Goal: Task Accomplishment & Management: Manage account settings

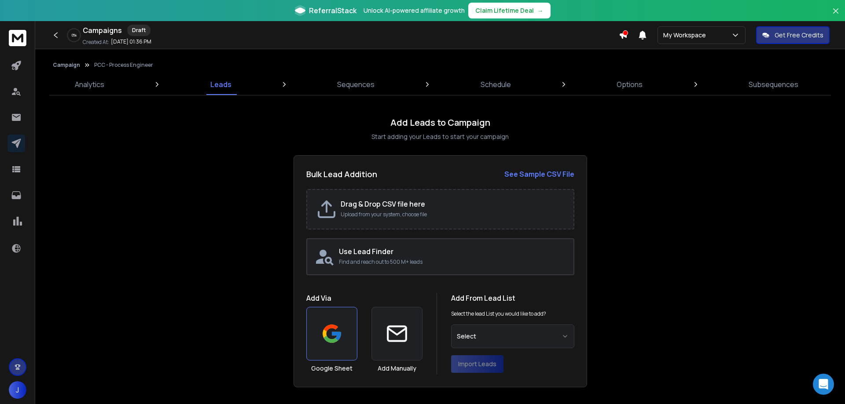
click at [337, 335] on icon at bounding box center [336, 336] width 9 height 9
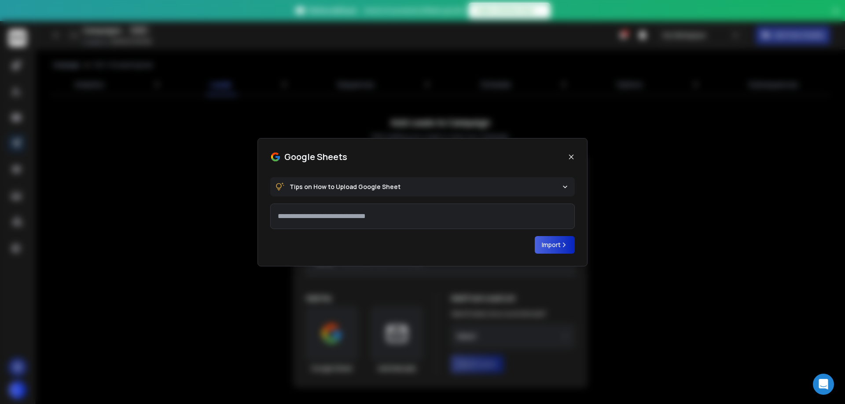
paste input "**********"
type input "**********"
click at [546, 242] on button "Import" at bounding box center [554, 245] width 40 height 18
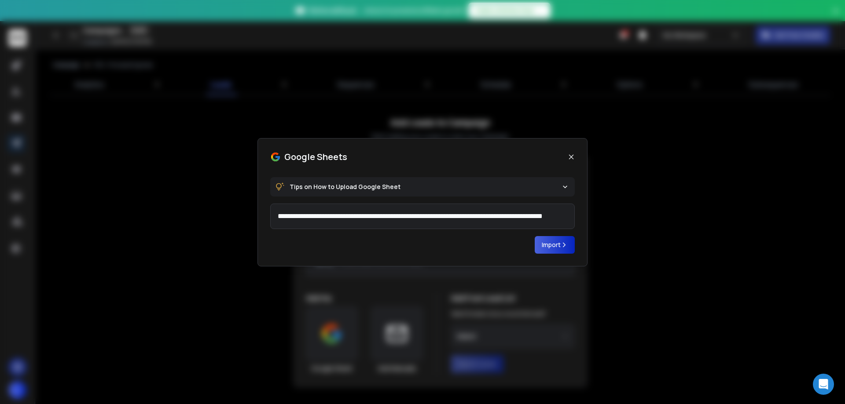
click at [322, 220] on input "**********" at bounding box center [422, 217] width 304 height 26
click at [552, 241] on button "Import" at bounding box center [554, 245] width 40 height 18
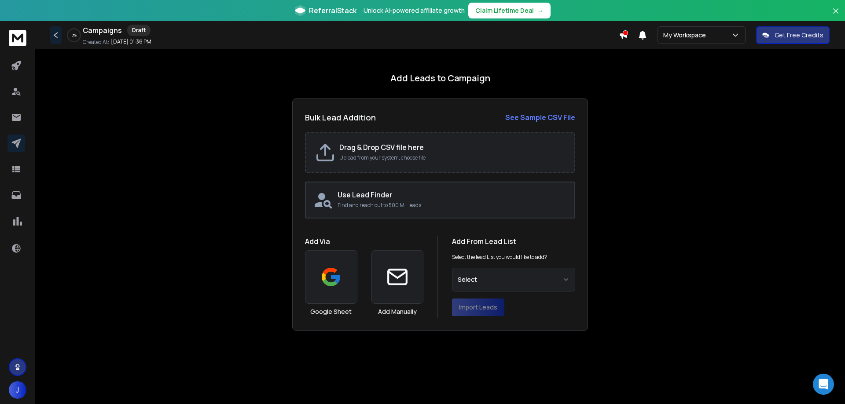
click at [55, 34] on icon at bounding box center [56, 35] width 8 height 8
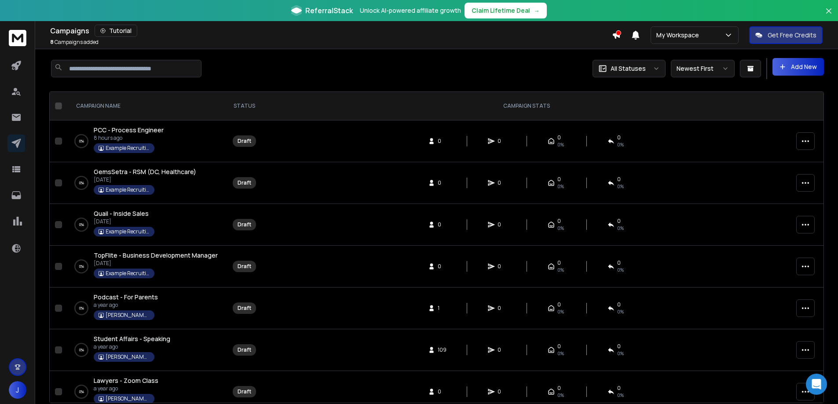
click at [128, 130] on span "PCC - Process Engineer" at bounding box center [129, 130] width 70 height 8
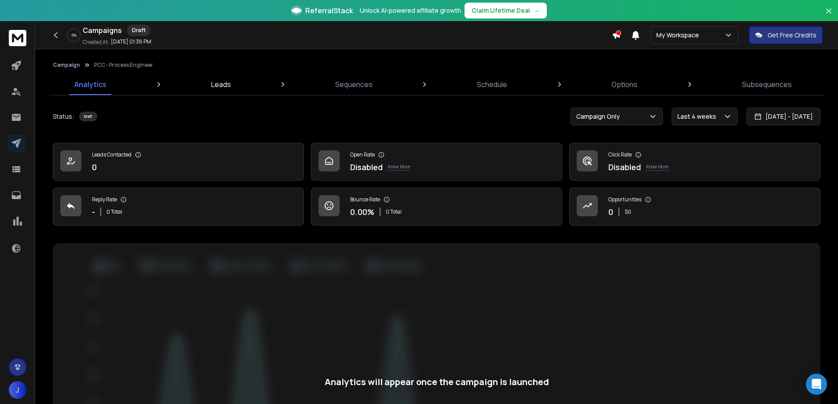
click at [229, 83] on p "Leads" at bounding box center [221, 84] width 20 height 11
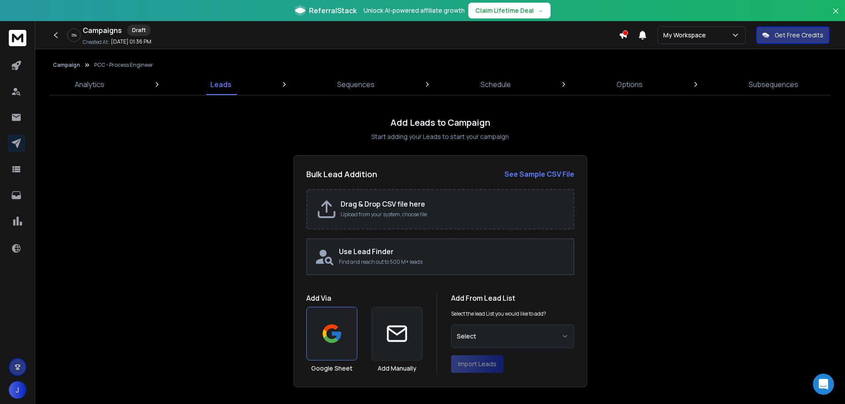
click at [323, 335] on icon at bounding box center [331, 334] width 18 height 18
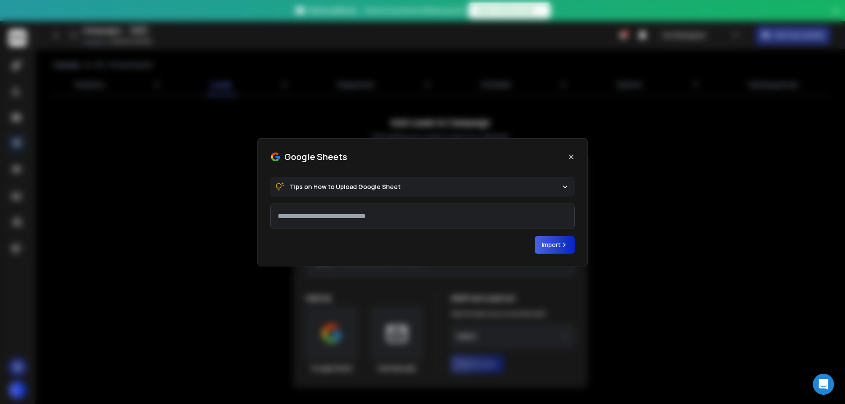
paste input "**********"
type input "**********"
click at [553, 240] on button "Import" at bounding box center [554, 245] width 40 height 18
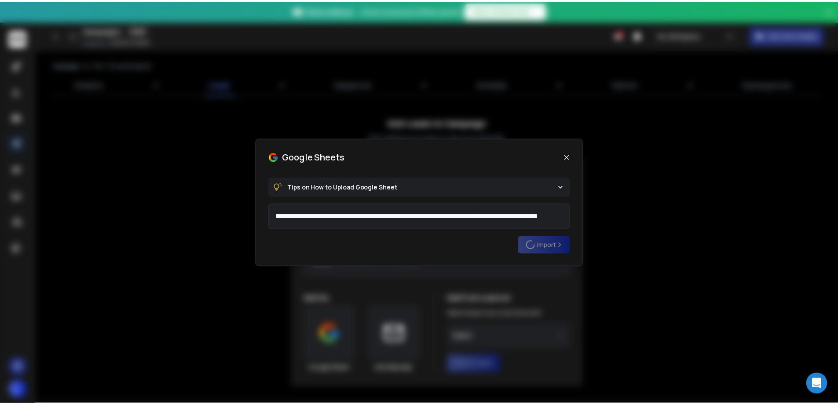
scroll to position [0, 0]
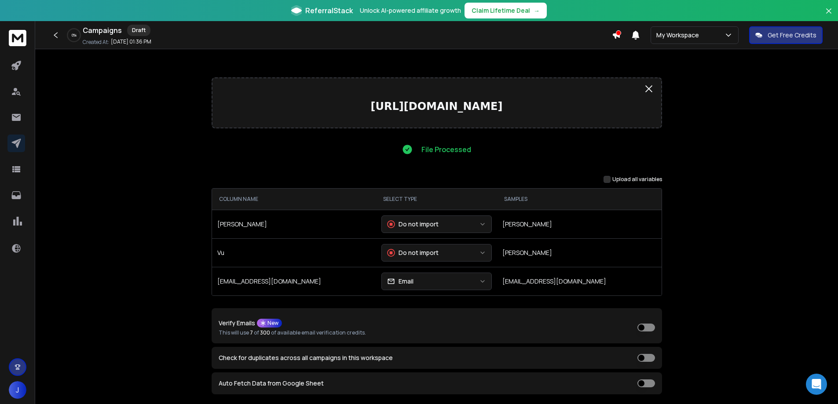
click at [647, 87] on icon at bounding box center [648, 88] width 7 height 7
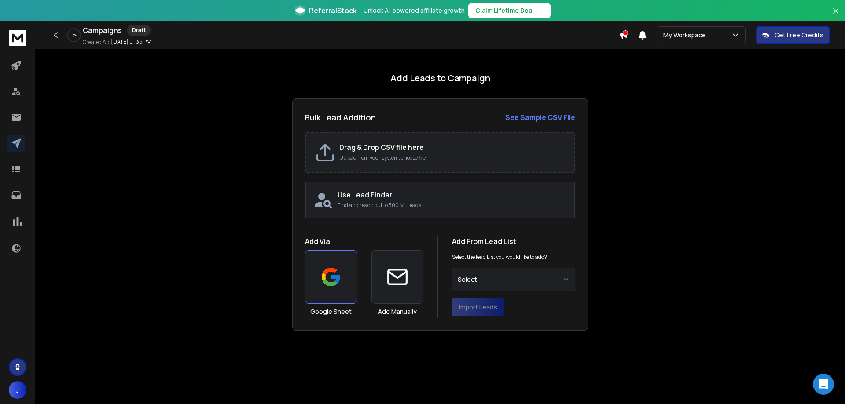
click at [331, 269] on icon at bounding box center [330, 271] width 15 height 7
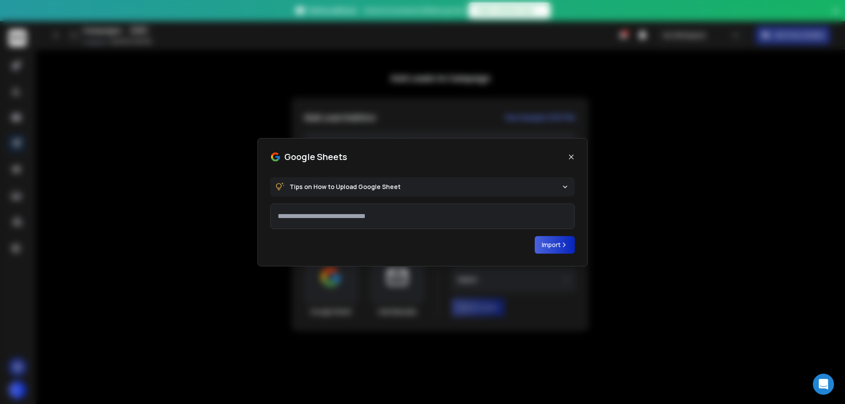
paste input "**********"
type input "**********"
click at [560, 246] on button "Import" at bounding box center [554, 245] width 40 height 18
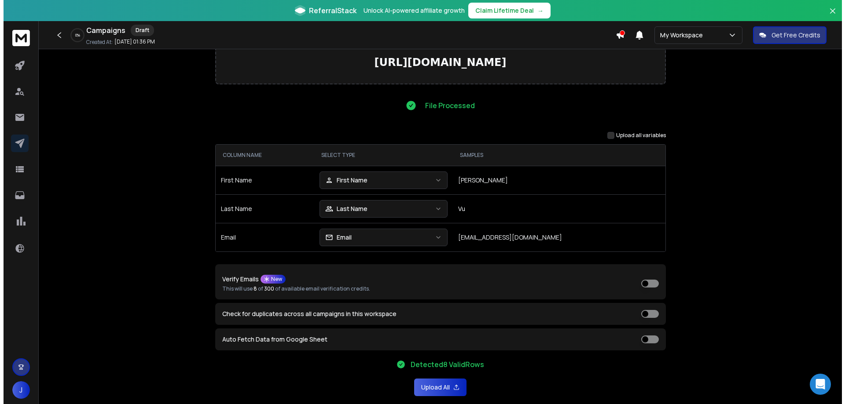
scroll to position [64, 0]
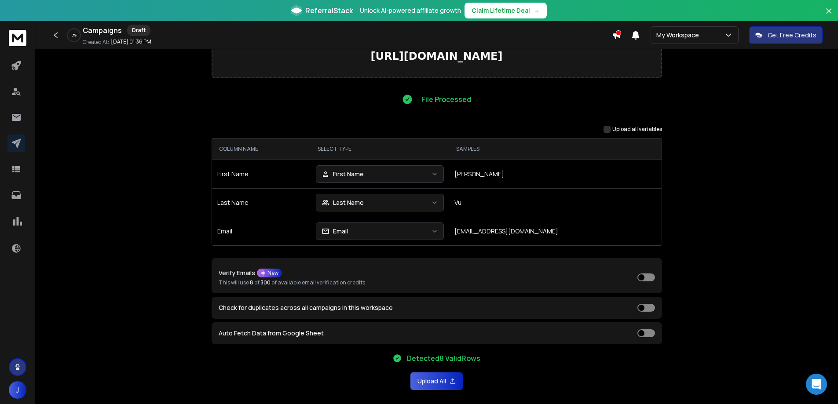
click at [445, 375] on button "Upload All" at bounding box center [436, 382] width 52 height 18
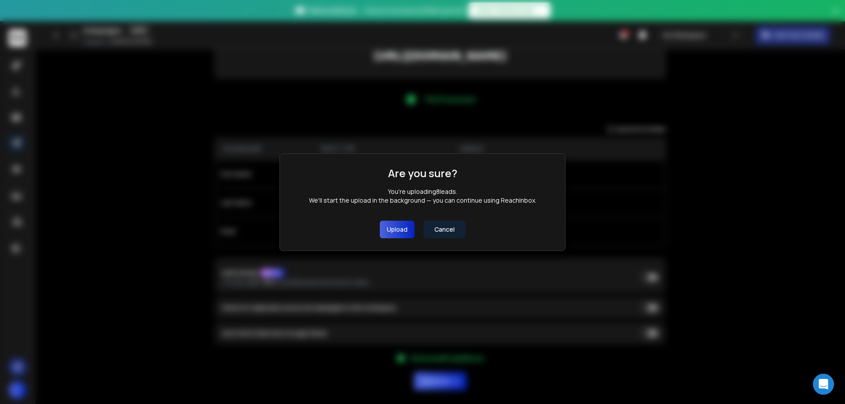
click at [392, 231] on button "Upload" at bounding box center [397, 230] width 35 height 18
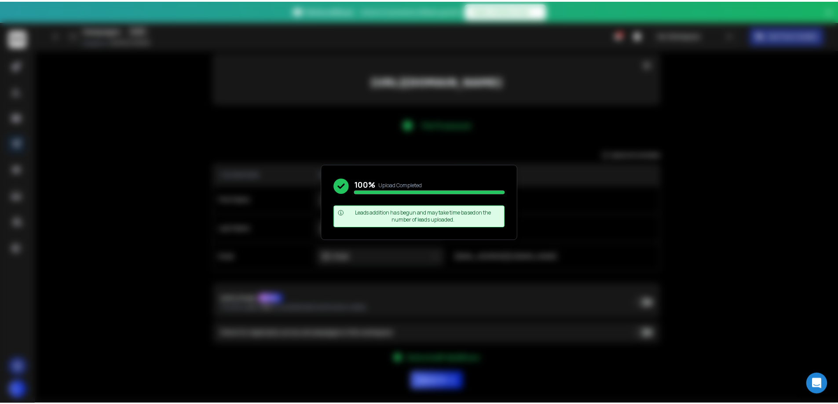
scroll to position [39, 0]
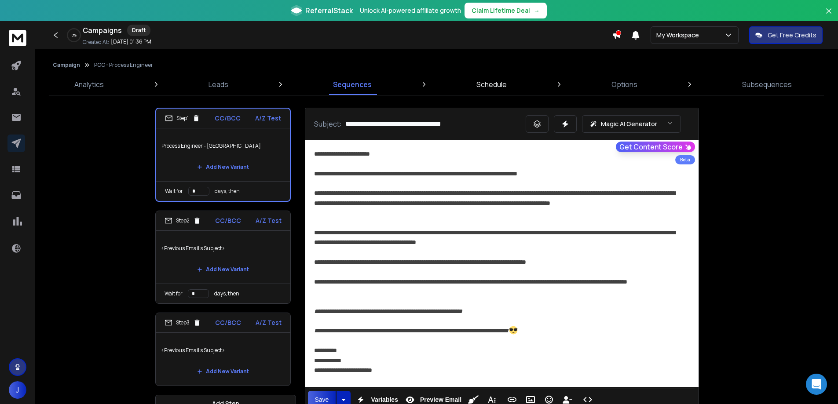
click at [490, 81] on p "Schedule" at bounding box center [491, 84] width 30 height 11
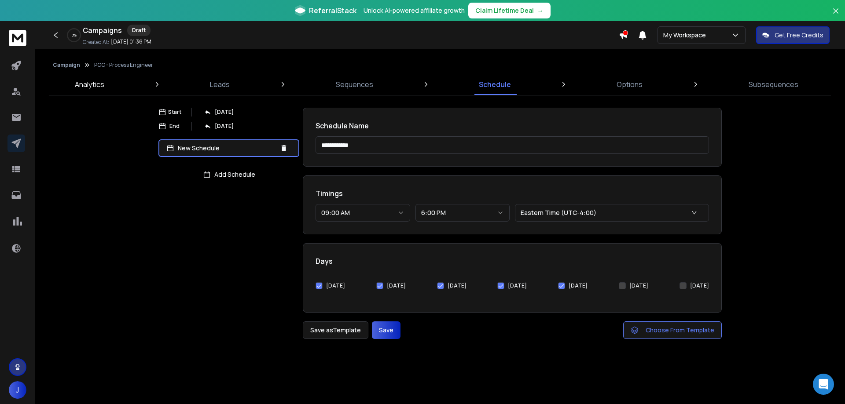
click at [91, 83] on p "Analytics" at bounding box center [89, 84] width 29 height 11
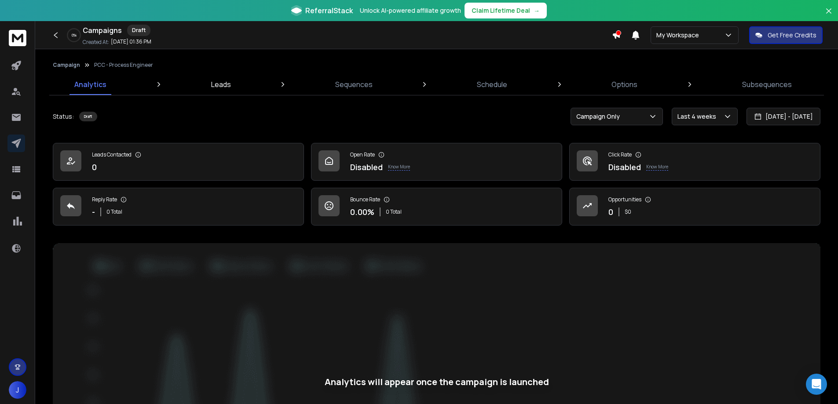
click at [222, 87] on p "Leads" at bounding box center [221, 84] width 20 height 11
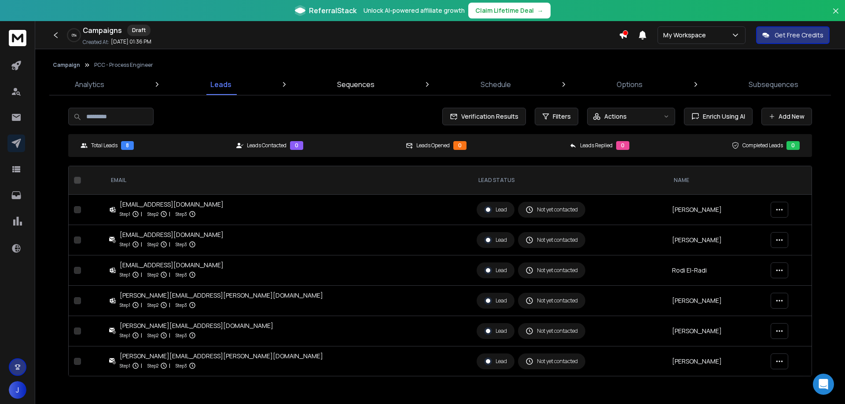
click at [347, 87] on p "Sequences" at bounding box center [355, 84] width 37 height 11
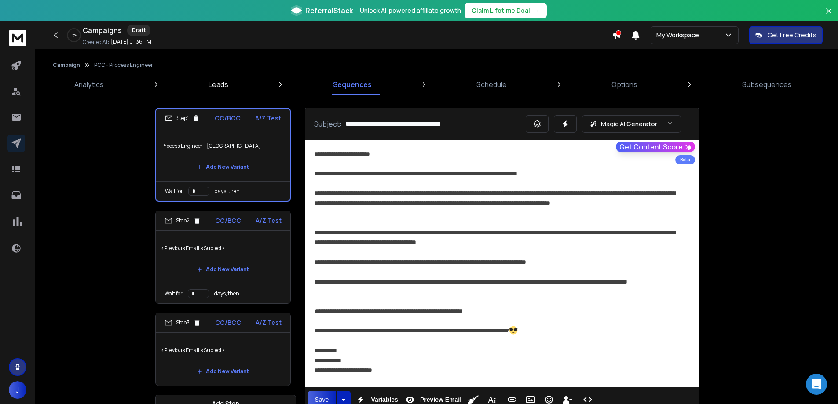
click at [218, 85] on p "Leads" at bounding box center [219, 84] width 20 height 11
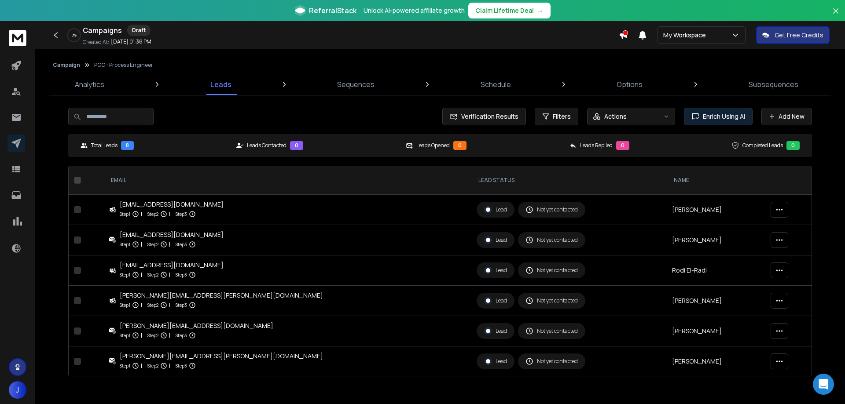
click at [712, 115] on span "Enrich Using AI" at bounding box center [722, 116] width 46 height 9
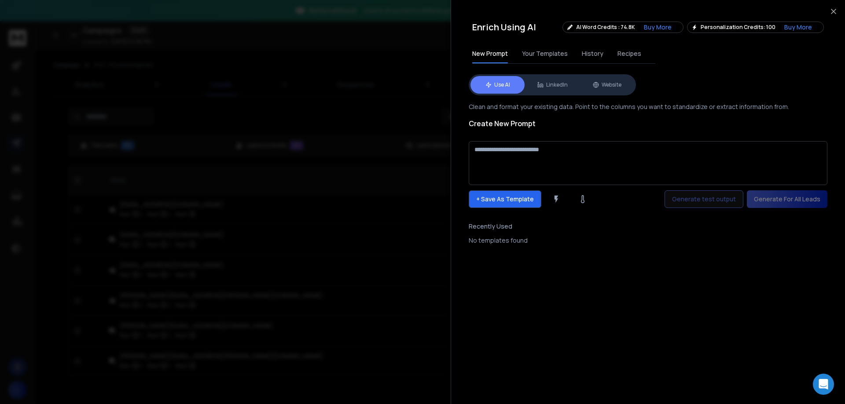
click at [370, 81] on div at bounding box center [422, 202] width 845 height 404
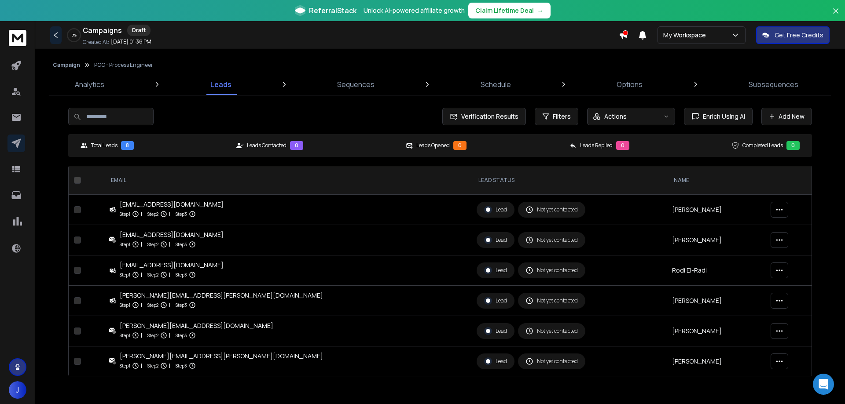
click at [59, 37] on icon at bounding box center [56, 35] width 8 height 8
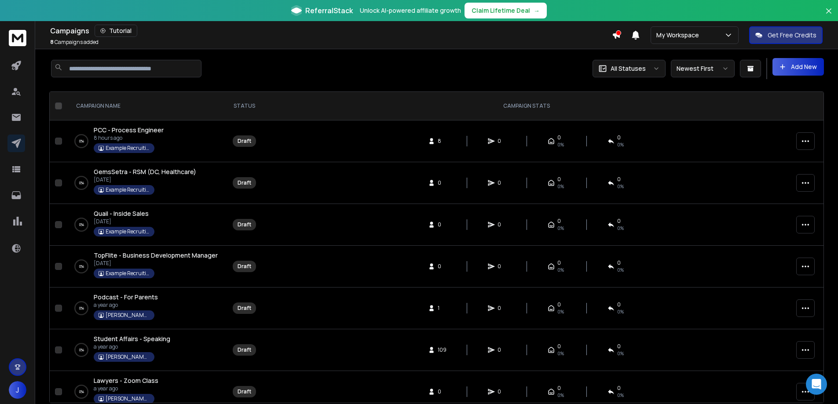
click at [238, 141] on div "Draft" at bounding box center [245, 141] width 14 height 7
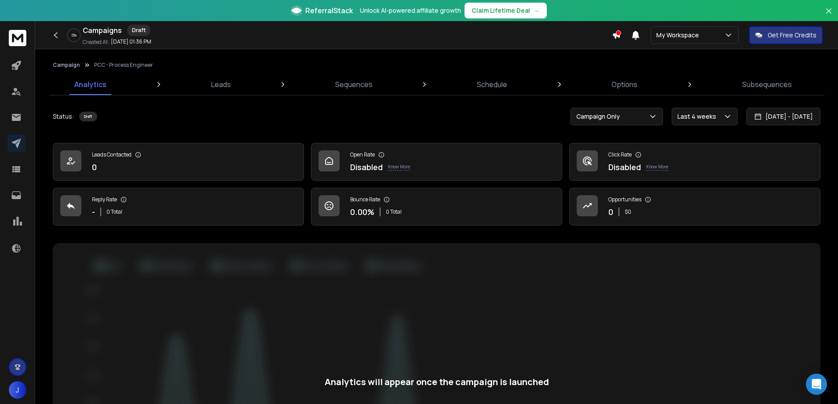
click at [136, 30] on div "Draft" at bounding box center [138, 30] width 23 height 11
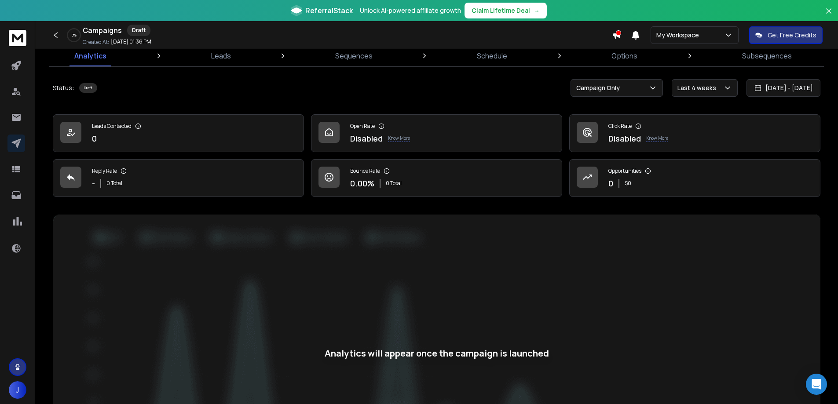
scroll to position [44, 0]
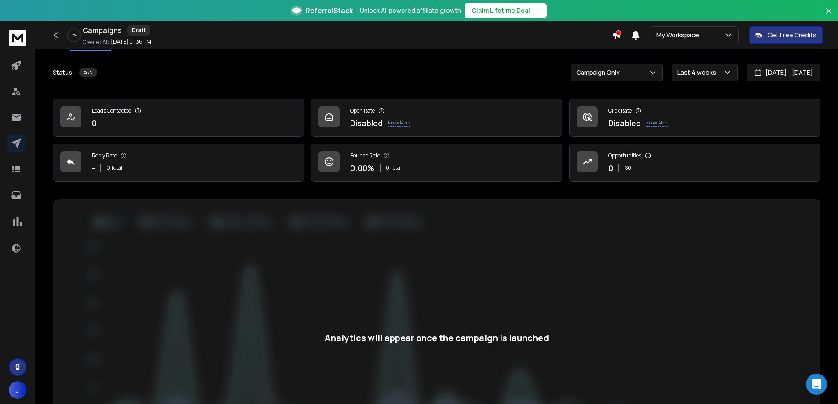
click at [88, 73] on div "Draft" at bounding box center [88, 73] width 18 height 10
click at [587, 75] on p "Campaign Only" at bounding box center [599, 72] width 47 height 9
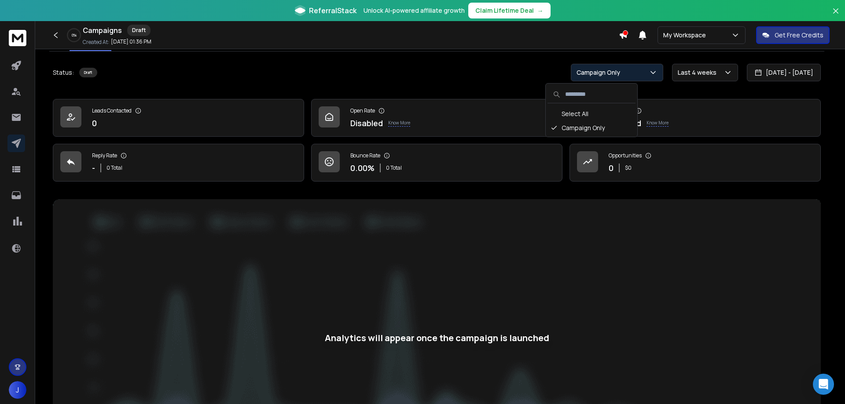
click at [587, 75] on p "Campaign Only" at bounding box center [599, 72] width 47 height 9
click at [509, 78] on div "Status: Draft Campaign Only Last 4 weeks [DATE] - [DATE]" at bounding box center [437, 73] width 768 height 18
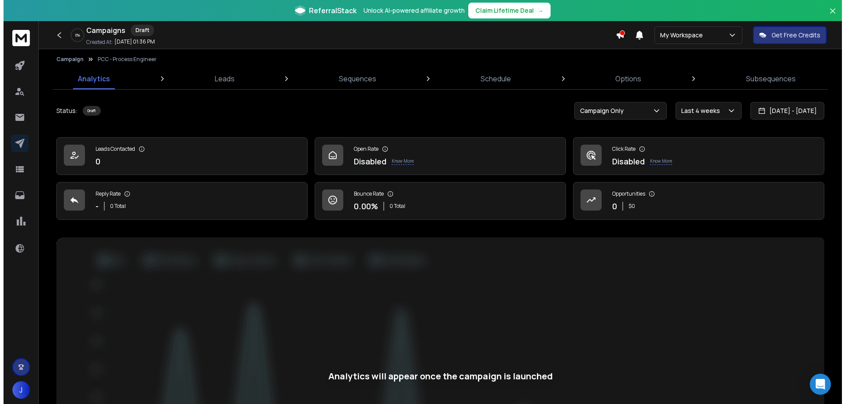
scroll to position [0, 0]
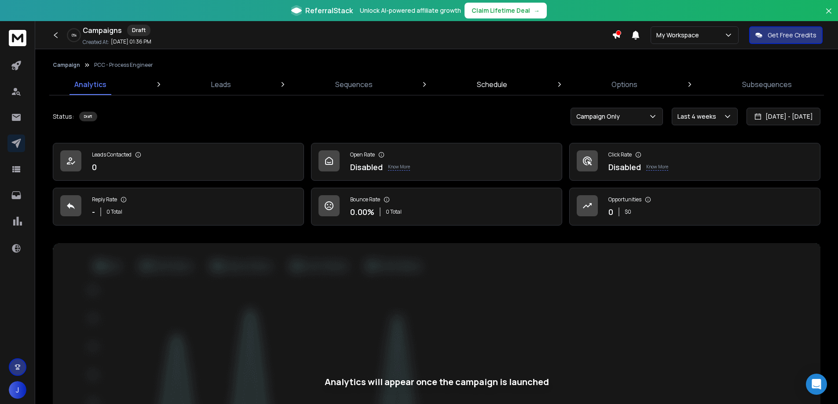
click at [492, 82] on p "Schedule" at bounding box center [492, 84] width 30 height 11
